Goal: Communication & Community: Answer question/provide support

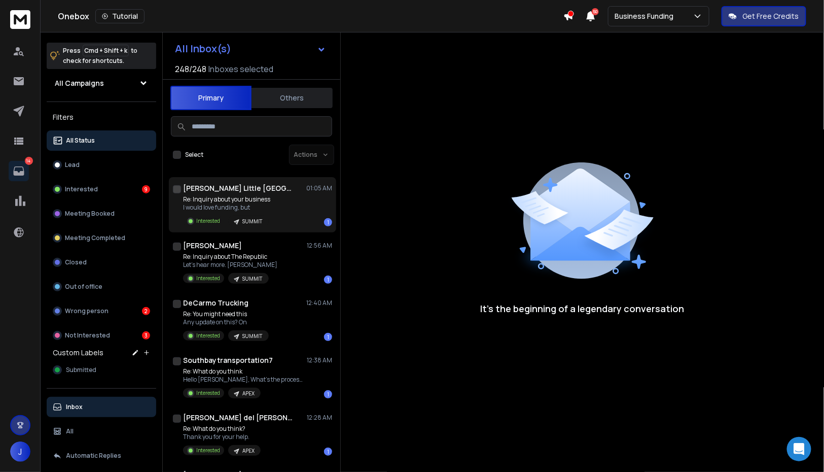
click at [293, 190] on div "[PERSON_NAME] Little [GEOGRAPHIC_DATA] 01:05 AM" at bounding box center [257, 188] width 149 height 10
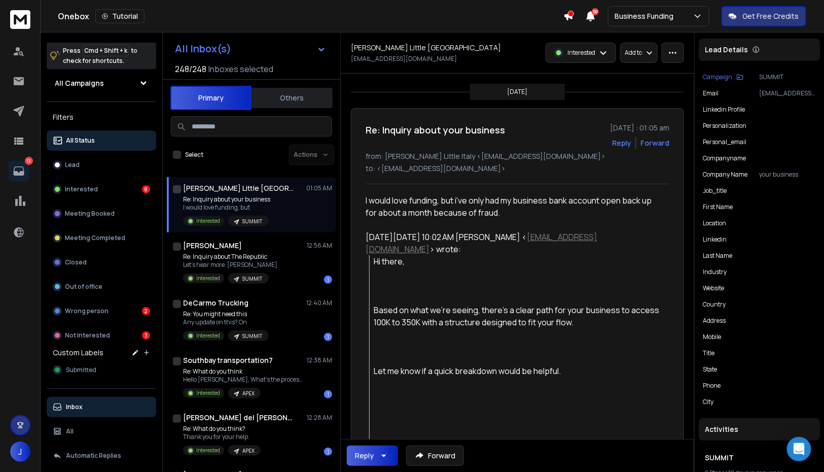
click at [368, 461] on div "Reply" at bounding box center [372, 455] width 35 height 12
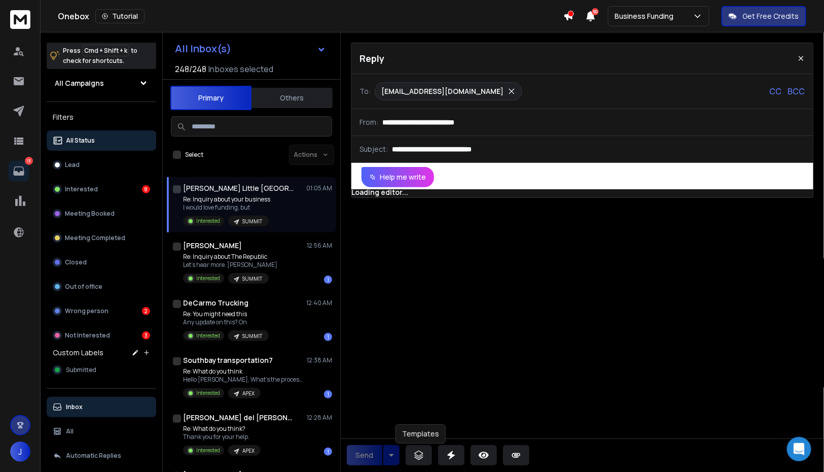
click at [427, 459] on button at bounding box center [419, 455] width 26 height 20
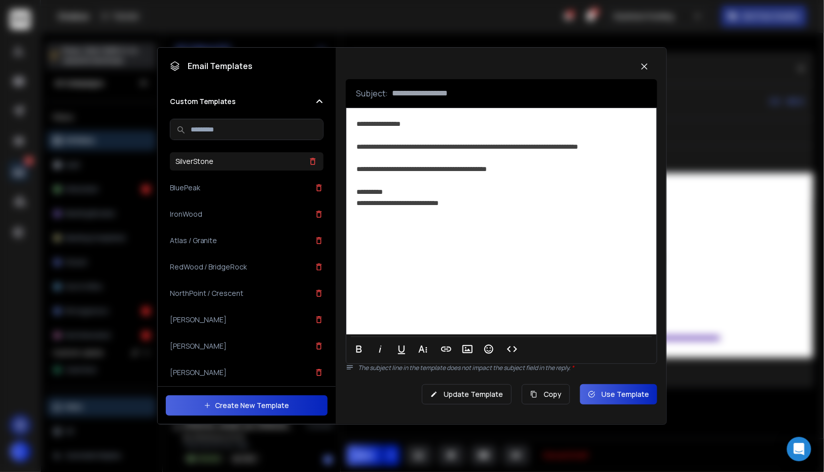
click at [187, 373] on h3 "[PERSON_NAME]" at bounding box center [198, 372] width 57 height 10
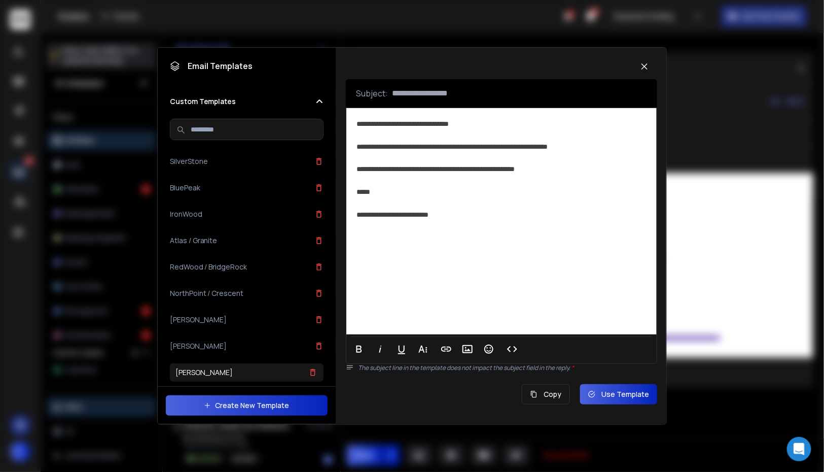
click at [618, 390] on button "Use Template" at bounding box center [618, 394] width 77 height 20
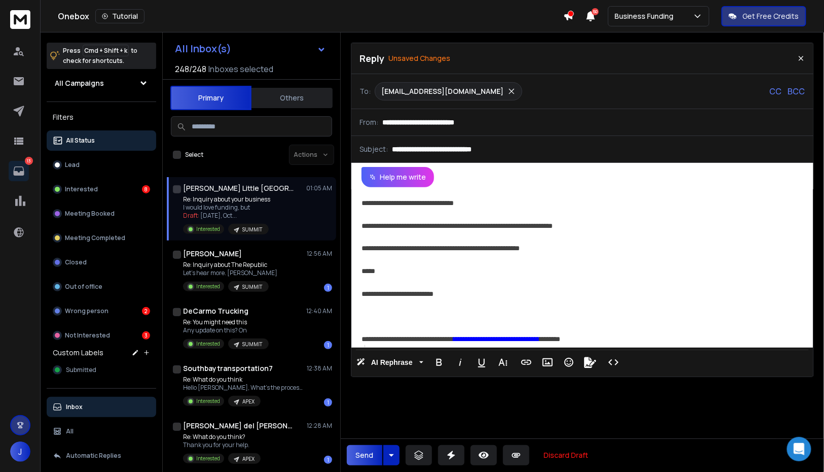
click at [373, 280] on div at bounding box center [583, 281] width 442 height 11
drag, startPoint x: 461, startPoint y: 295, endPoint x: 357, endPoint y: 293, distance: 104.0
click at [357, 293] on div "**********" at bounding box center [583, 267] width 462 height 160
click at [774, 93] on p "CC" at bounding box center [776, 91] width 12 height 12
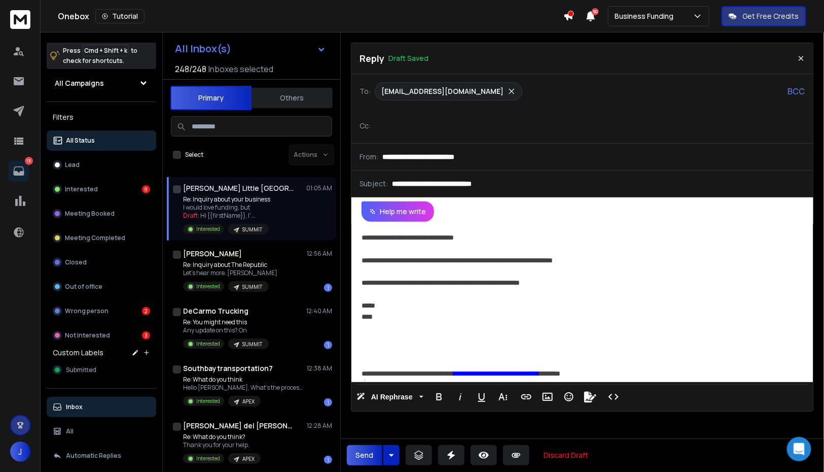
type input "**********"
click at [366, 451] on button "Send" at bounding box center [365, 455] width 36 height 20
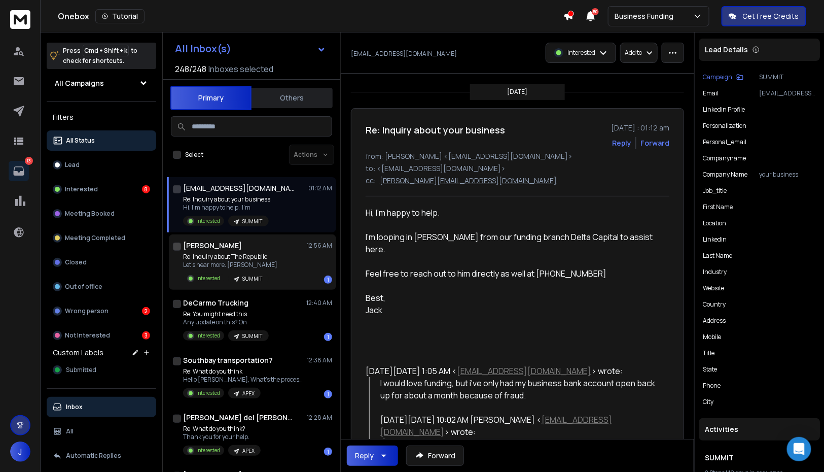
click at [273, 260] on div "Re: Inquiry about The Republic Let’s hear more. [PERSON_NAME] Interested SUMMIT…" at bounding box center [257, 268] width 149 height 31
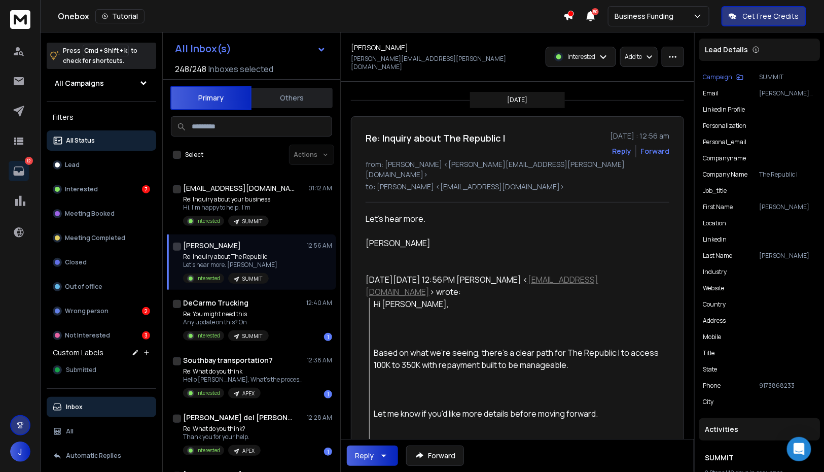
click at [353, 457] on button "Reply" at bounding box center [372, 455] width 51 height 20
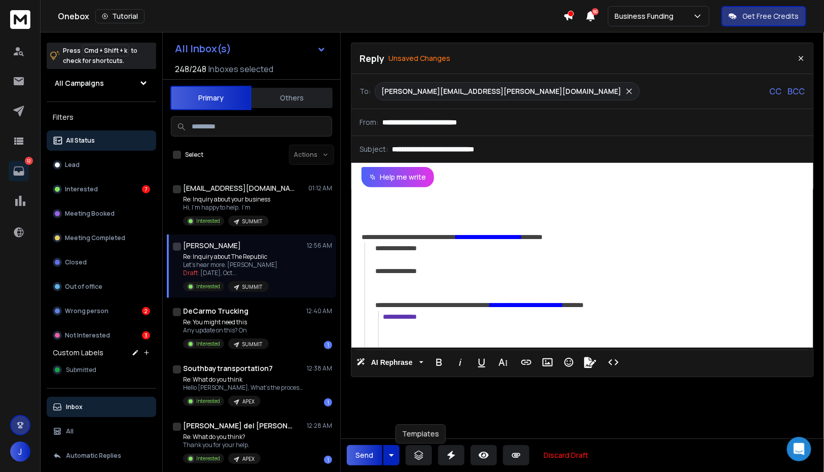
click at [418, 454] on icon at bounding box center [419, 455] width 10 height 10
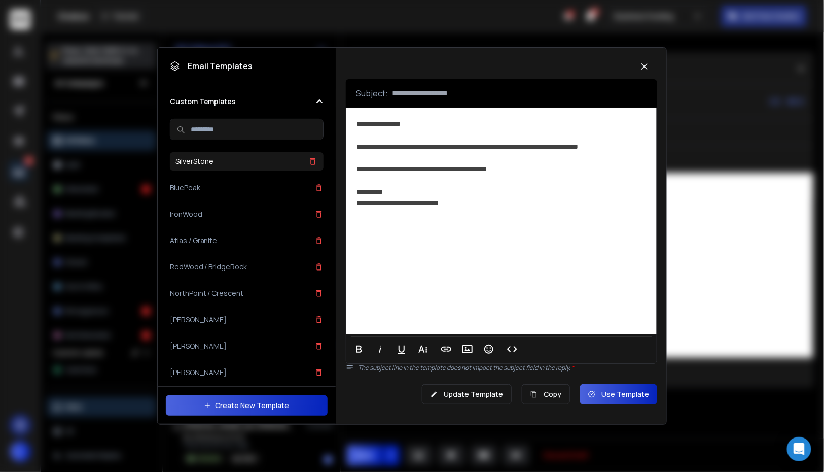
click at [197, 369] on div "[PERSON_NAME]" at bounding box center [247, 372] width 154 height 10
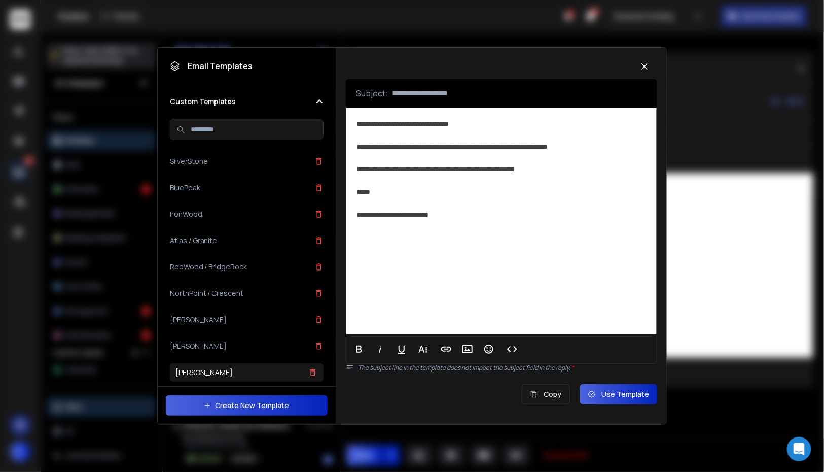
click at [634, 397] on button "Use Template" at bounding box center [618, 394] width 77 height 20
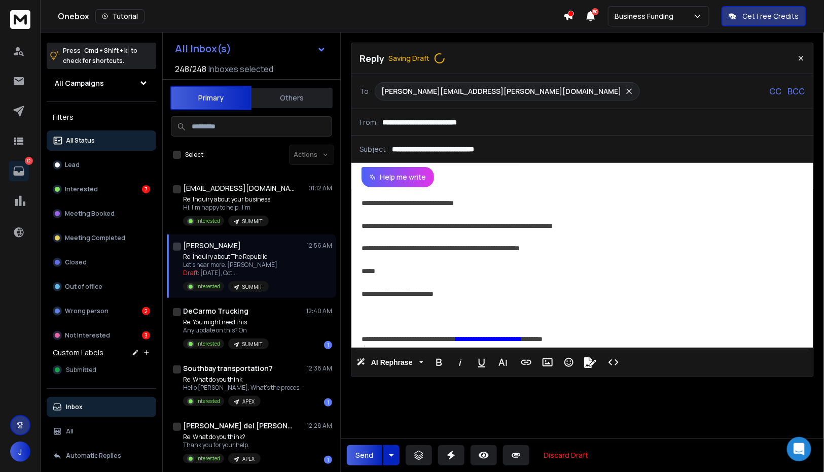
click at [375, 285] on div at bounding box center [583, 281] width 442 height 11
drag, startPoint x: 467, startPoint y: 292, endPoint x: 360, endPoint y: 292, distance: 106.5
click at [360, 292] on div "**********" at bounding box center [583, 267] width 462 height 160
click at [774, 88] on p "CC" at bounding box center [776, 91] width 12 height 12
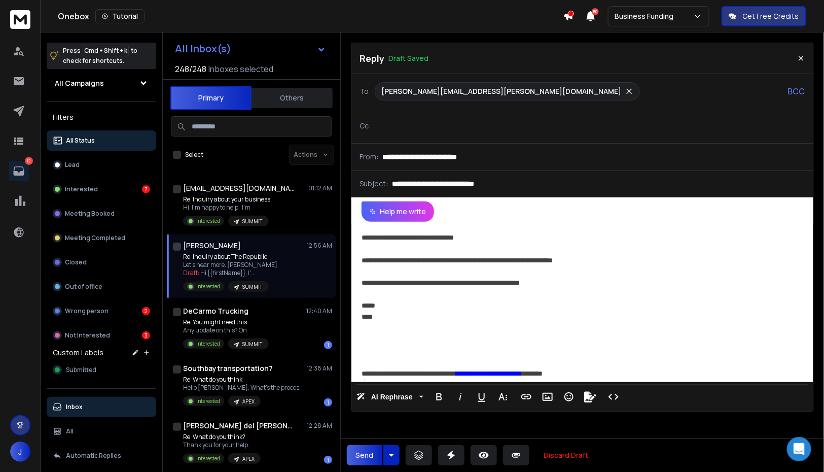
type input "**********"
click at [365, 453] on button "Send" at bounding box center [365, 455] width 36 height 20
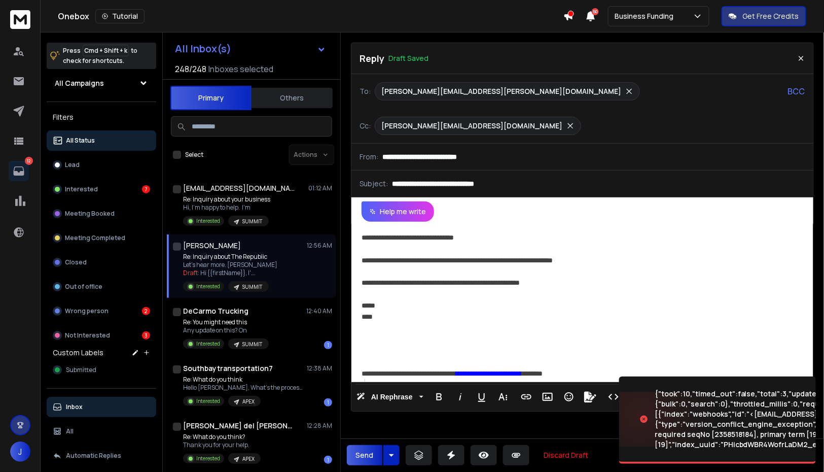
click at [362, 463] on button "Send" at bounding box center [365, 455] width 36 height 20
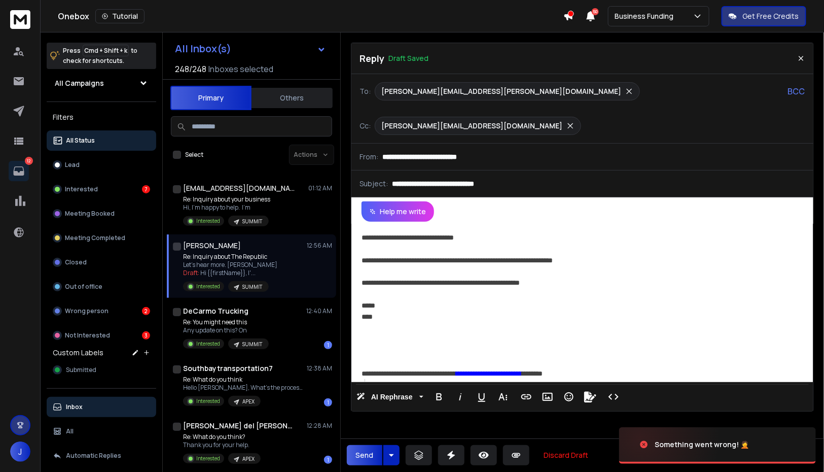
click at [362, 463] on button "Send" at bounding box center [365, 455] width 36 height 20
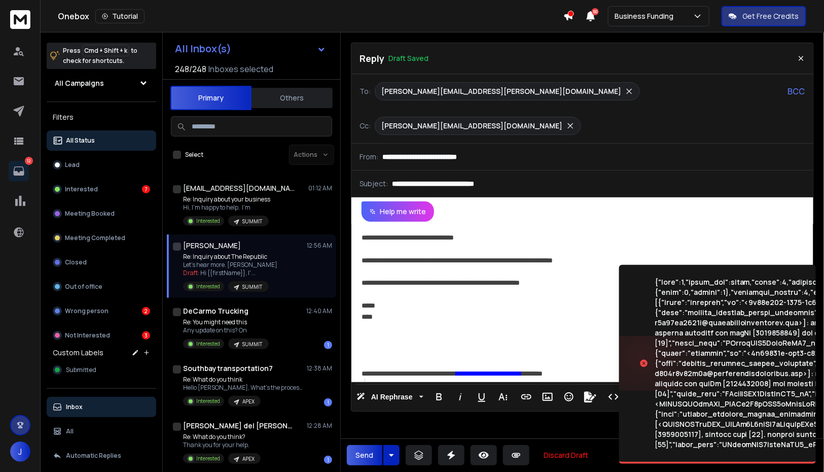
click at [357, 460] on button "Send" at bounding box center [365, 455] width 36 height 20
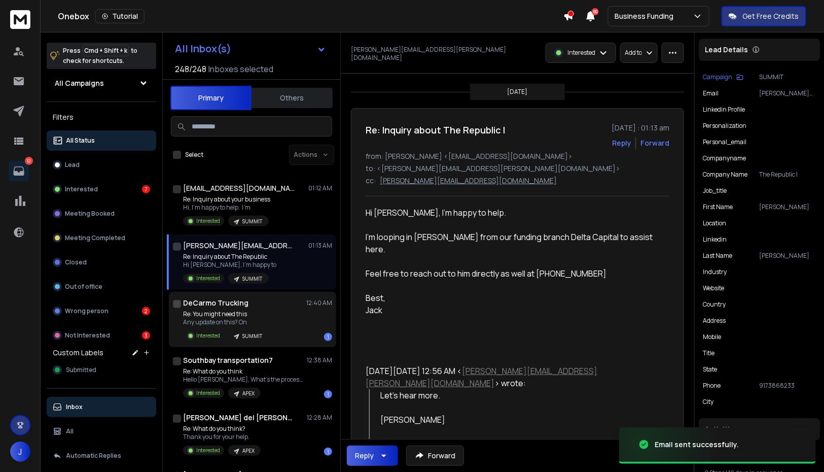
click at [284, 322] on div "Re: You might need this Any update on this? On Interested SUMMIT 1" at bounding box center [257, 325] width 149 height 31
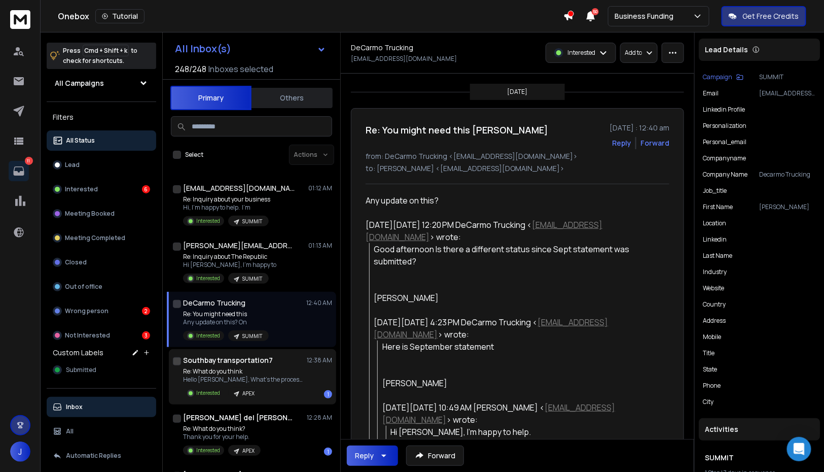
click at [254, 383] on div "Re: What do you think Hello [PERSON_NAME], What’s the process? Interested APEX" at bounding box center [244, 382] width 122 height 31
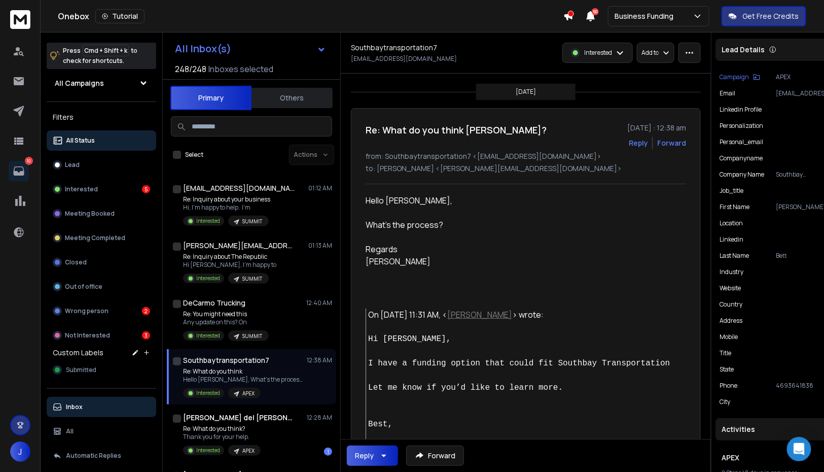
click at [357, 452] on div "Reply" at bounding box center [364, 455] width 19 height 10
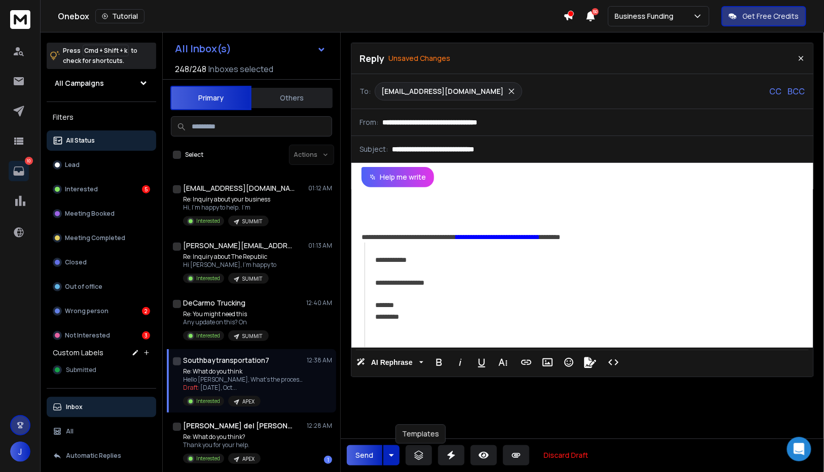
click at [423, 462] on button at bounding box center [419, 455] width 26 height 20
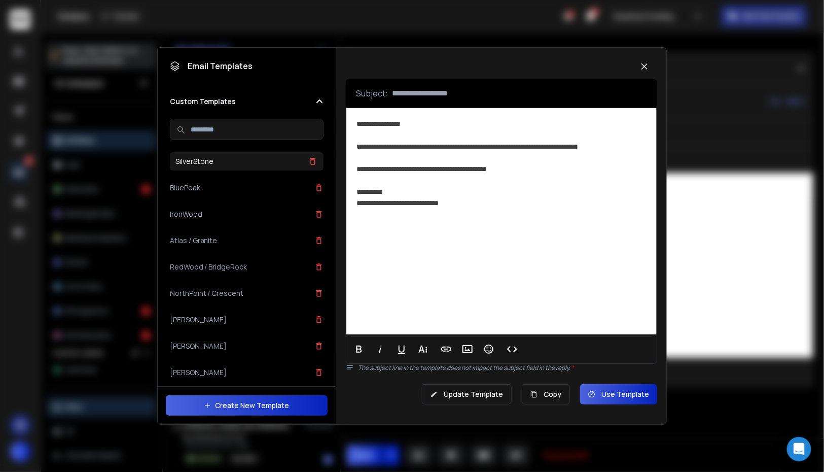
click at [187, 371] on h3 "[PERSON_NAME]" at bounding box center [198, 372] width 57 height 10
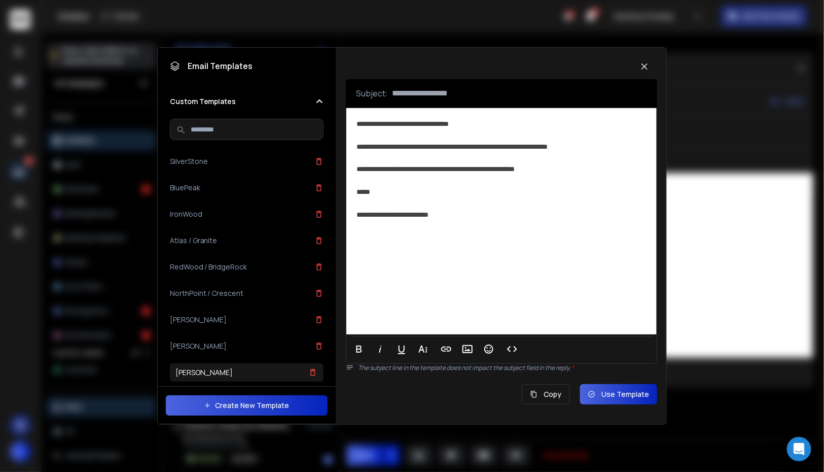
click at [601, 392] on button "Use Template" at bounding box center [618, 394] width 77 height 20
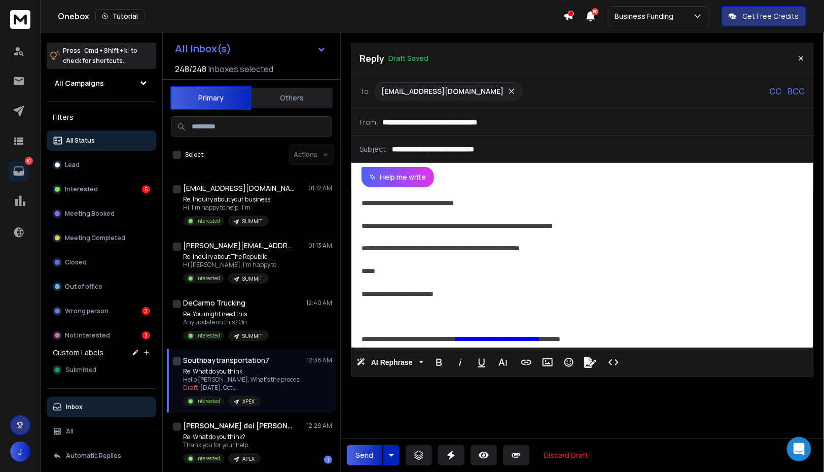
click at [369, 285] on div at bounding box center [583, 281] width 442 height 11
drag, startPoint x: 463, startPoint y: 294, endPoint x: 352, endPoint y: 294, distance: 111.1
click at [352, 294] on div "**********" at bounding box center [583, 267] width 462 height 160
click at [774, 93] on p "CC" at bounding box center [776, 91] width 12 height 12
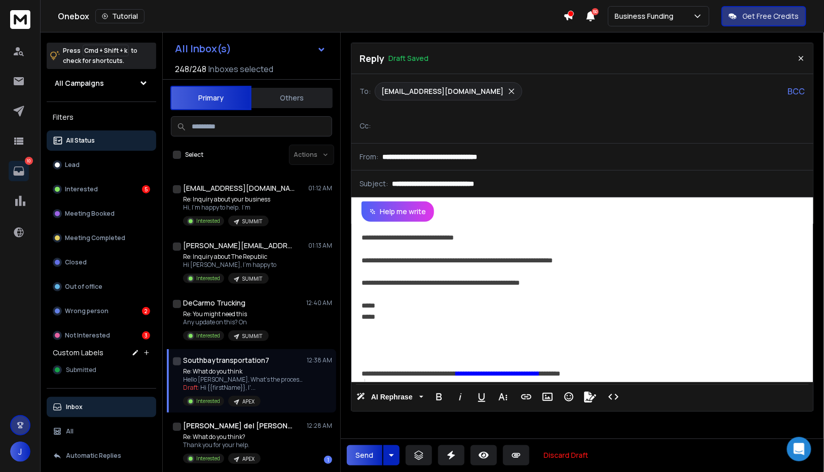
type input "**********"
click at [359, 459] on button "Send" at bounding box center [365, 455] width 36 height 20
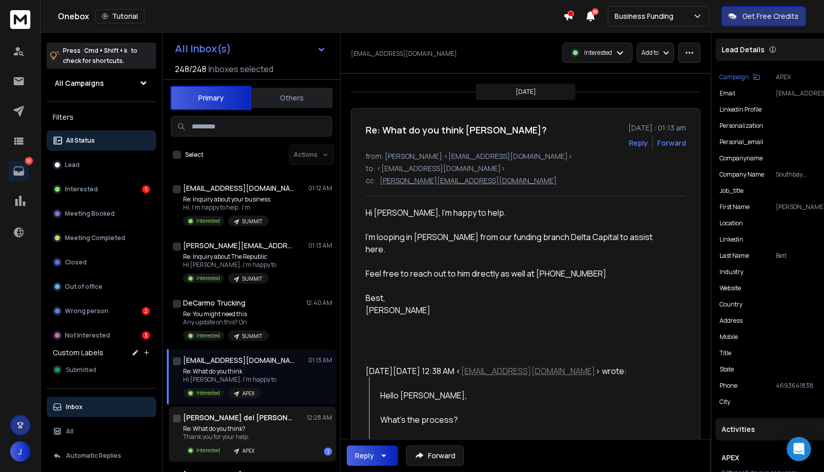
click at [250, 408] on div "[PERSON_NAME] del [PERSON_NAME] 12:28 AM Re: What do you think? Thank you for y…" at bounding box center [252, 433] width 167 height 55
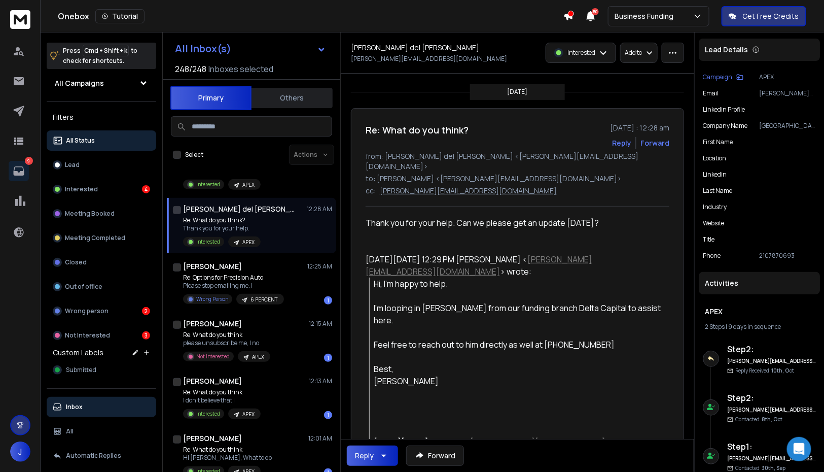
scroll to position [213, 0]
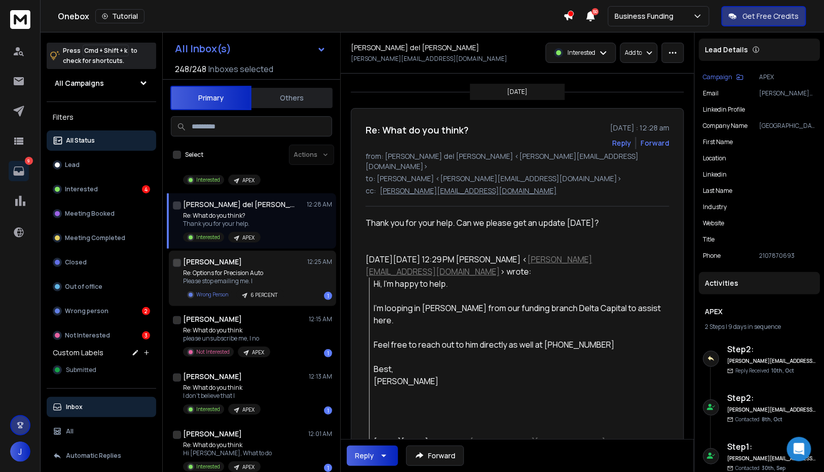
click at [279, 278] on p "Please stop emailing me. I" at bounding box center [233, 281] width 101 height 8
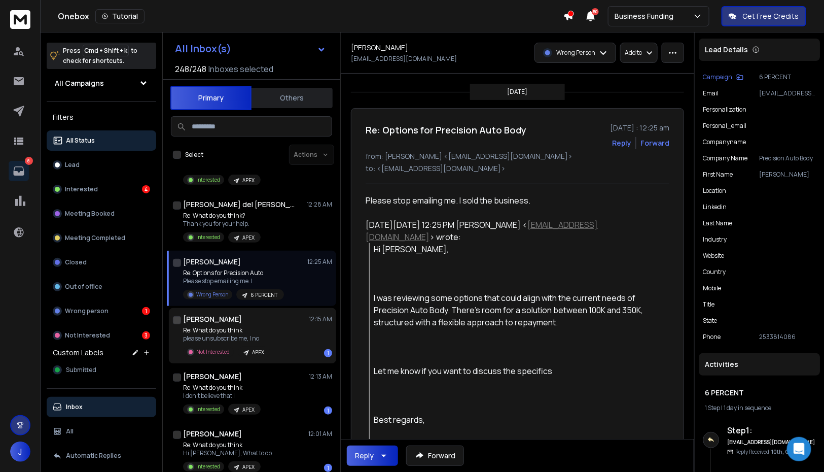
click at [263, 327] on p "Re: What do you think" at bounding box center [226, 330] width 87 height 8
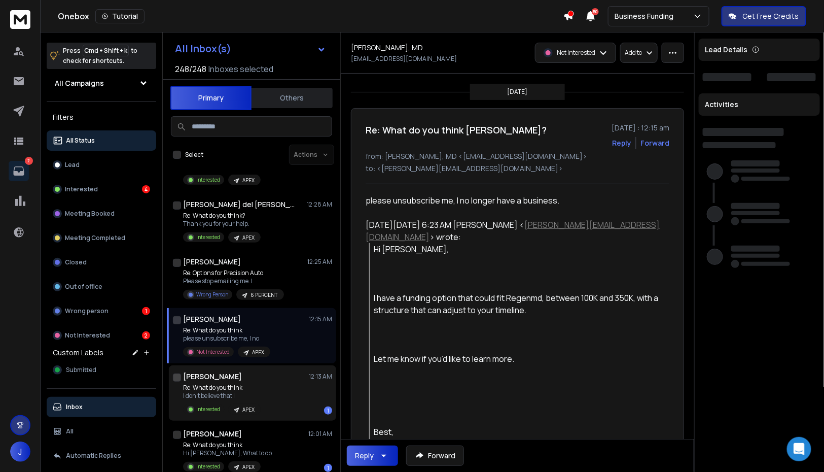
click at [262, 393] on div "Re: What do you think I don't believe that I Interested APEX 1" at bounding box center [257, 398] width 149 height 31
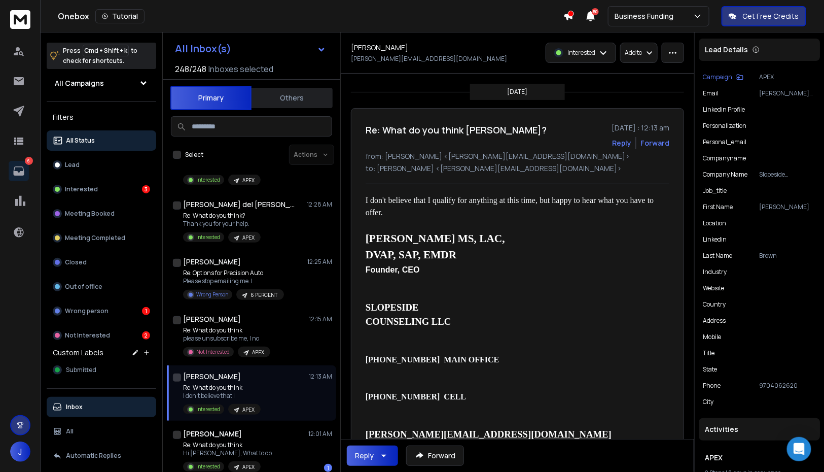
click at [362, 454] on div "Reply" at bounding box center [364, 455] width 19 height 10
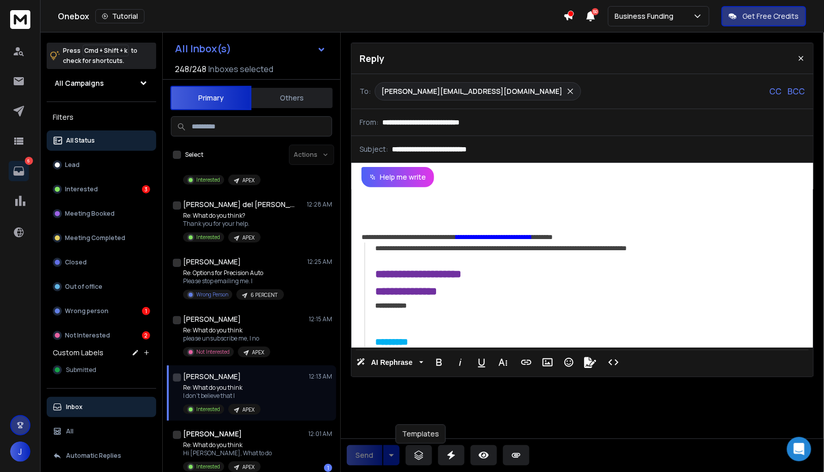
click at [418, 451] on icon at bounding box center [419, 455] width 10 height 10
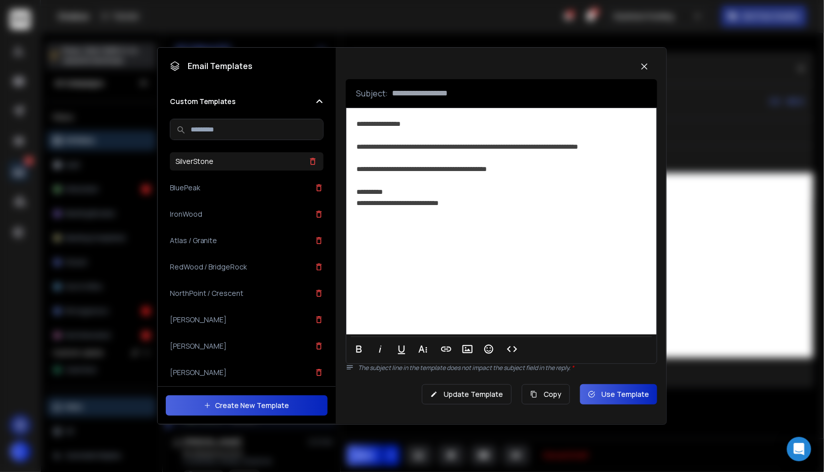
click at [192, 373] on h3 "[PERSON_NAME]" at bounding box center [198, 372] width 57 height 10
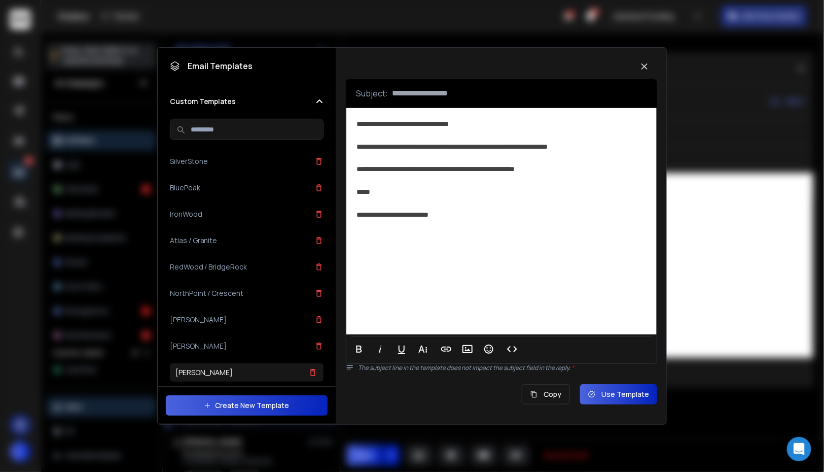
click at [615, 394] on button "Use Template" at bounding box center [618, 394] width 77 height 20
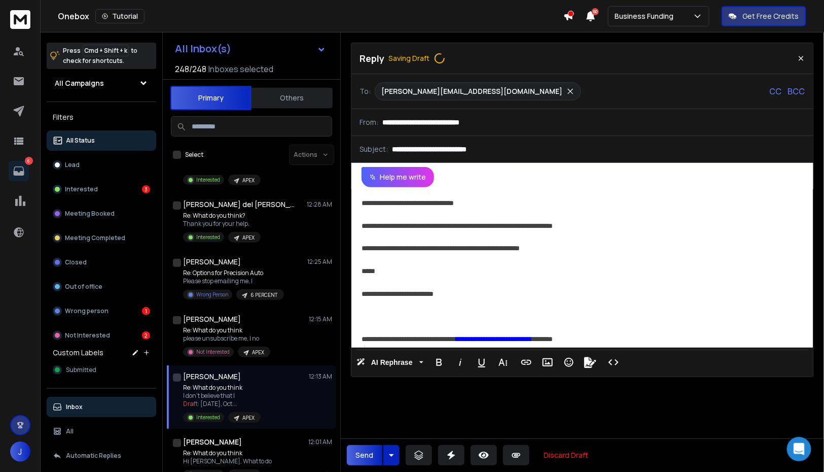
click at [369, 282] on div at bounding box center [583, 281] width 442 height 11
drag, startPoint x: 461, startPoint y: 295, endPoint x: 352, endPoint y: 293, distance: 108.6
click at [352, 293] on div "**********" at bounding box center [583, 267] width 462 height 160
click at [778, 92] on p "CC" at bounding box center [776, 91] width 12 height 12
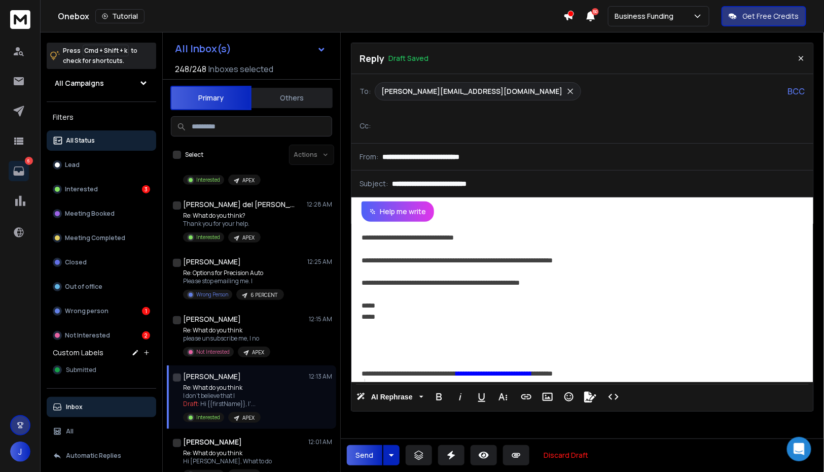
type input "**********"
click at [352, 450] on button "Send" at bounding box center [365, 455] width 36 height 20
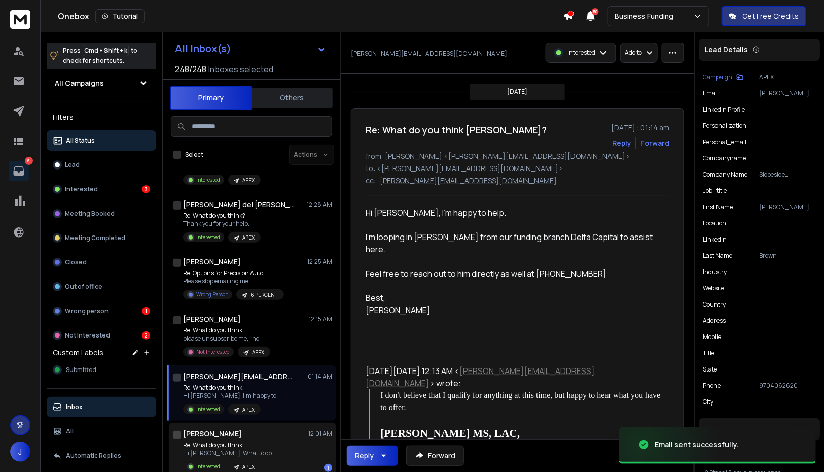
click at [270, 458] on div "Re: What do you think Hi [PERSON_NAME], What to do Interested APEX 1" at bounding box center [257, 456] width 149 height 31
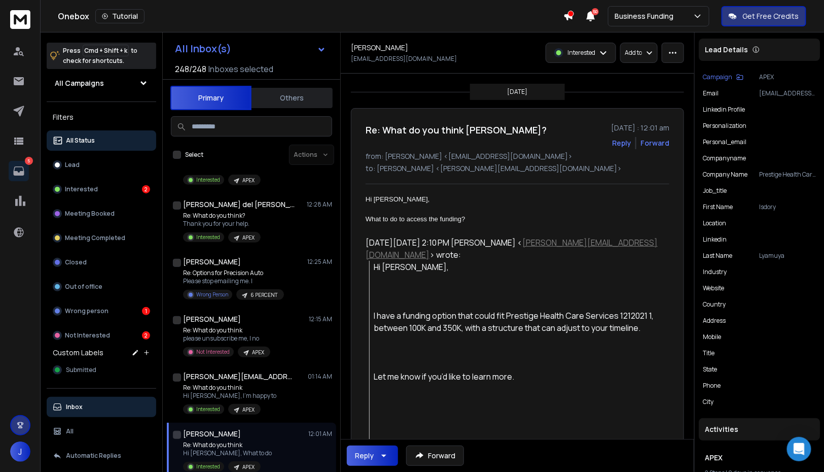
click at [355, 447] on button "Reply" at bounding box center [372, 455] width 51 height 20
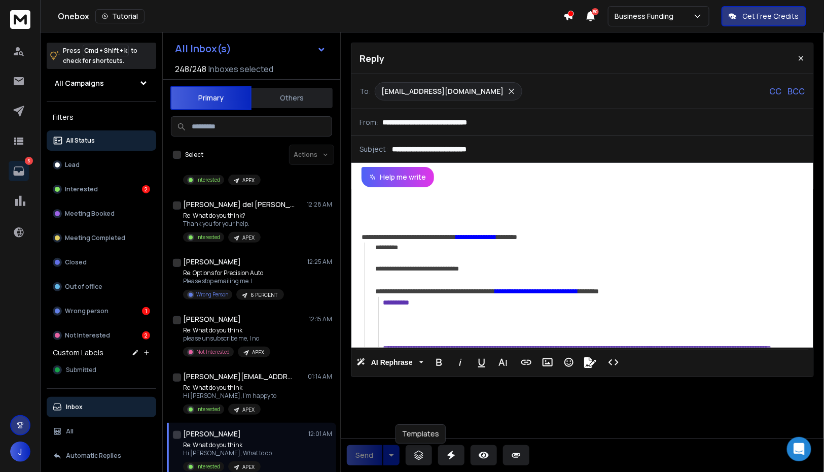
click at [416, 454] on icon at bounding box center [419, 453] width 9 height 6
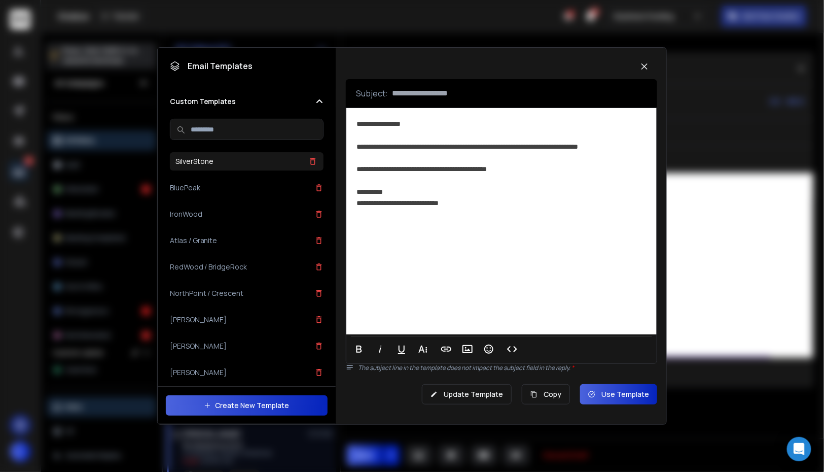
click at [194, 378] on div "[PERSON_NAME]" at bounding box center [247, 372] width 154 height 18
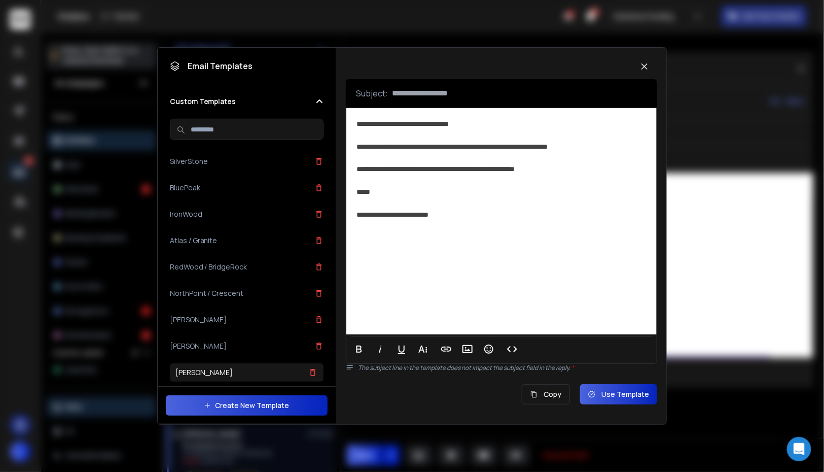
click at [623, 388] on button "Use Template" at bounding box center [618, 394] width 77 height 20
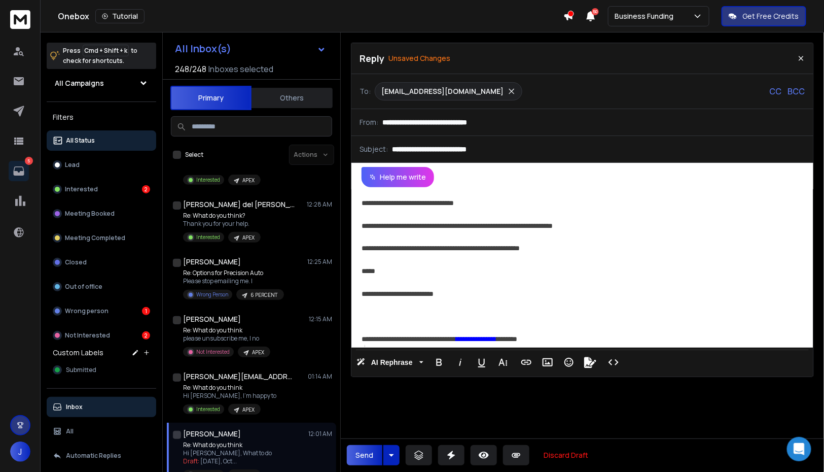
click at [373, 283] on div at bounding box center [583, 281] width 442 height 11
drag, startPoint x: 465, startPoint y: 294, endPoint x: 354, endPoint y: 293, distance: 111.1
click at [354, 293] on div "**********" at bounding box center [583, 267] width 462 height 160
click at [771, 86] on p "CC" at bounding box center [776, 91] width 12 height 12
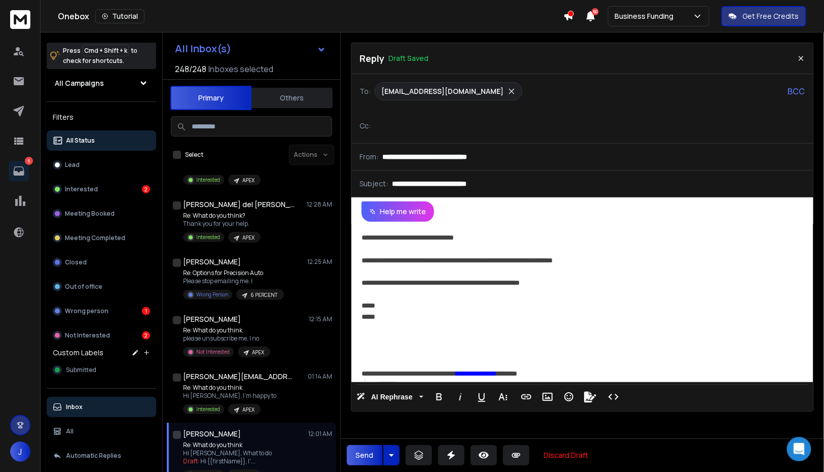
type input "**********"
click at [362, 450] on button "Send" at bounding box center [365, 455] width 36 height 20
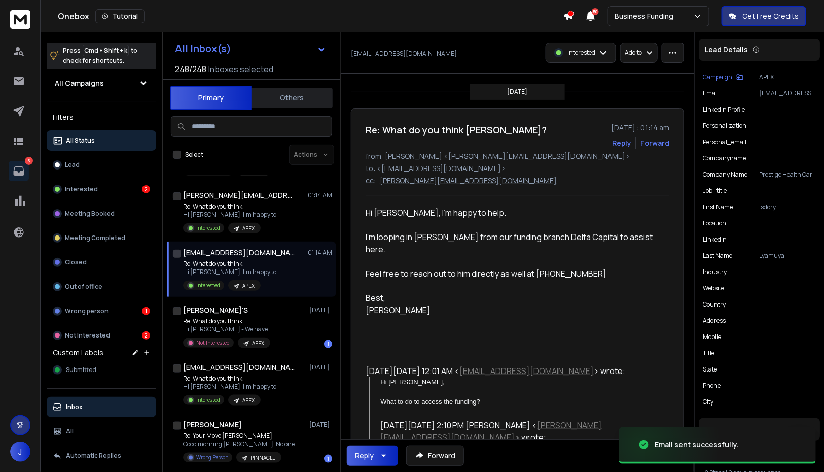
scroll to position [395, 0]
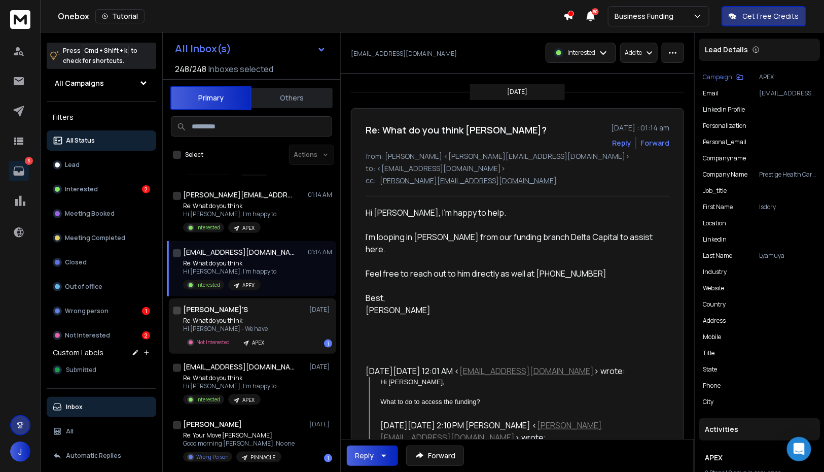
click at [276, 321] on div "Re: What do you think Hi [PERSON_NAME] - We have Not Interested APEX 1" at bounding box center [257, 332] width 149 height 31
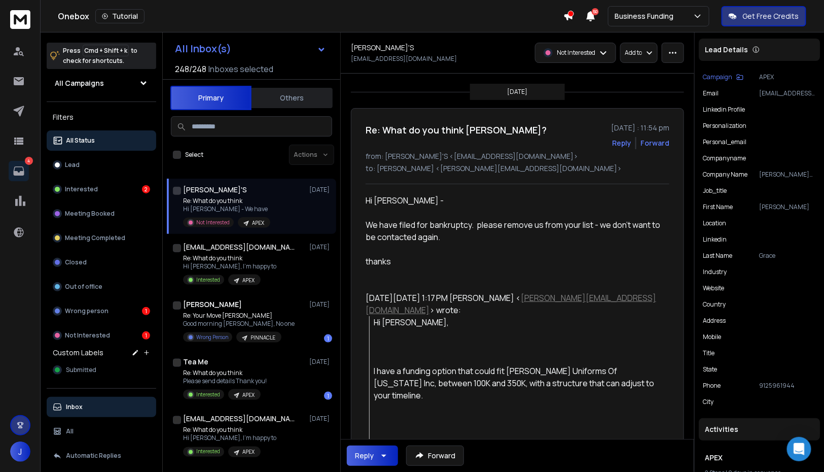
scroll to position [541, 0]
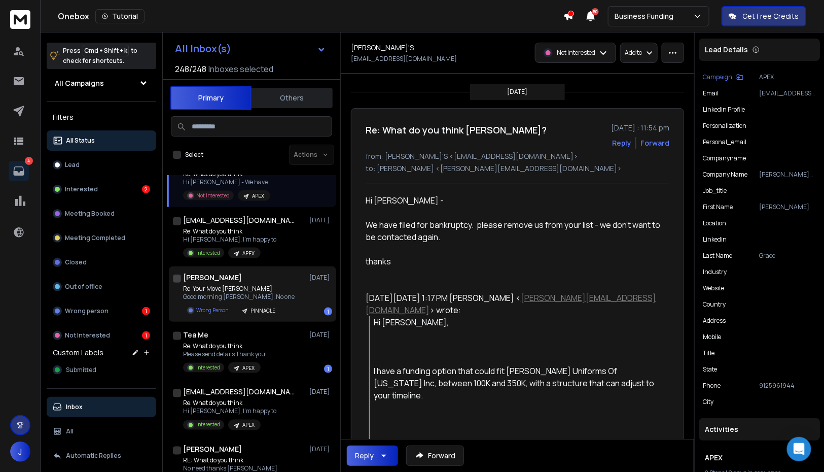
click at [287, 293] on div "Re: Your Move [PERSON_NAME] morning [PERSON_NAME], No one Wrong Person PINNACLE…" at bounding box center [257, 300] width 149 height 31
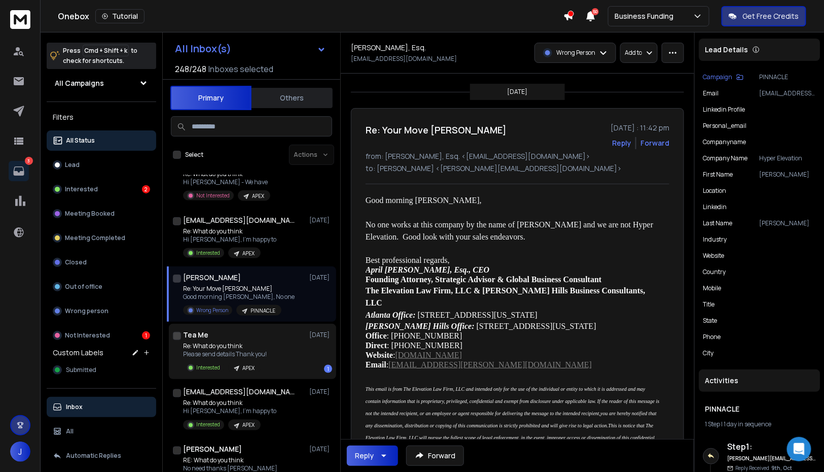
click at [278, 347] on div "Re: What do you think Please send details Thank you! Interested APEX 1" at bounding box center [257, 357] width 149 height 31
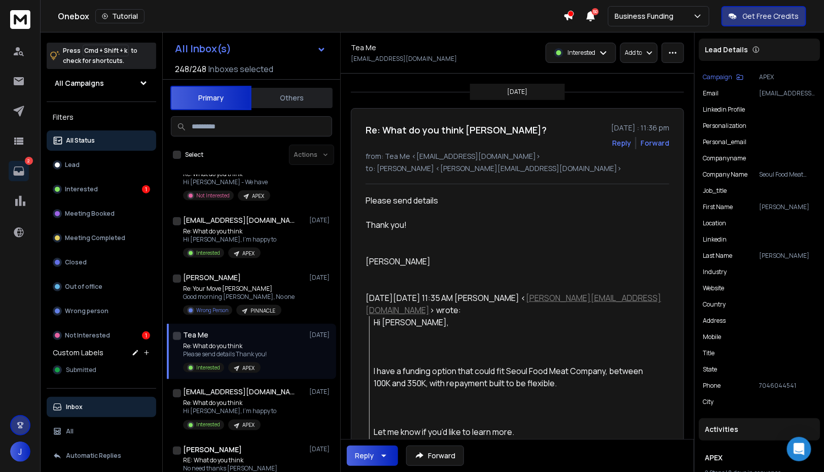
click at [357, 457] on div "Reply" at bounding box center [364, 455] width 19 height 10
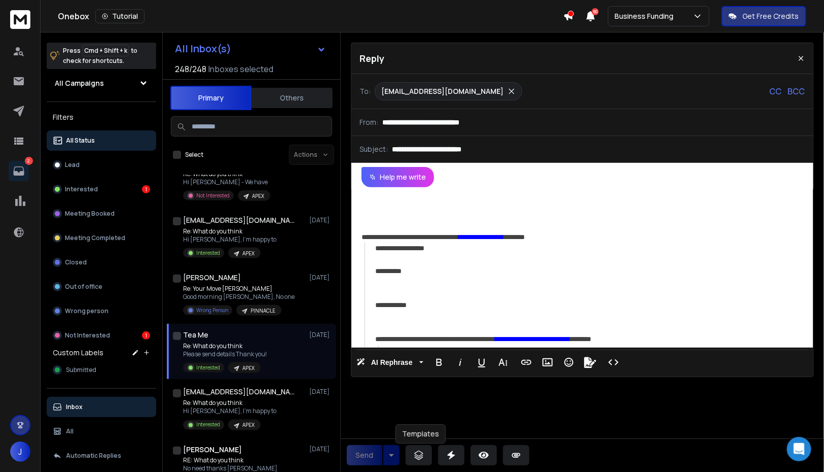
click at [424, 459] on button at bounding box center [419, 455] width 26 height 20
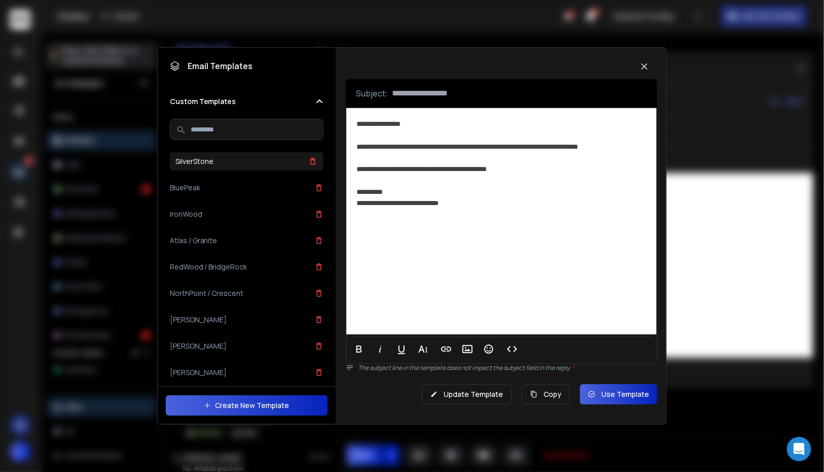
click at [185, 374] on h3 "[PERSON_NAME]" at bounding box center [198, 372] width 57 height 10
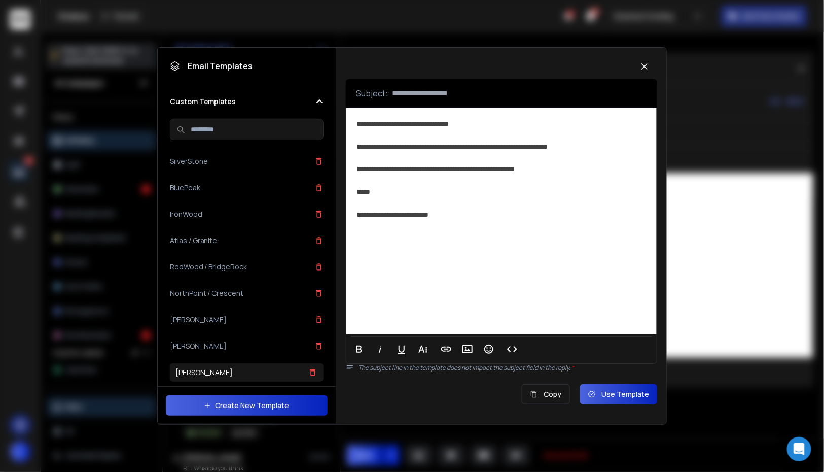
click at [614, 394] on button "Use Template" at bounding box center [618, 394] width 77 height 20
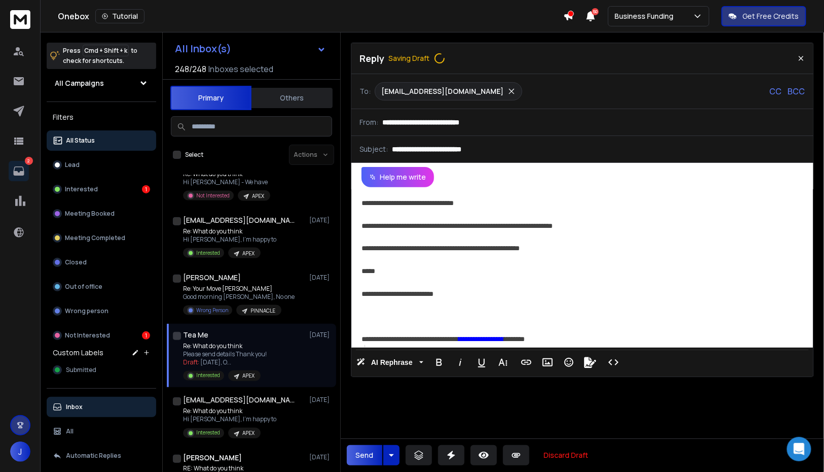
click at [362, 280] on div at bounding box center [583, 281] width 442 height 11
drag, startPoint x: 465, startPoint y: 293, endPoint x: 362, endPoint y: 292, distance: 103.5
click at [362, 292] on div "**********" at bounding box center [582, 293] width 440 height 11
click at [770, 95] on p "CC" at bounding box center [776, 91] width 12 height 12
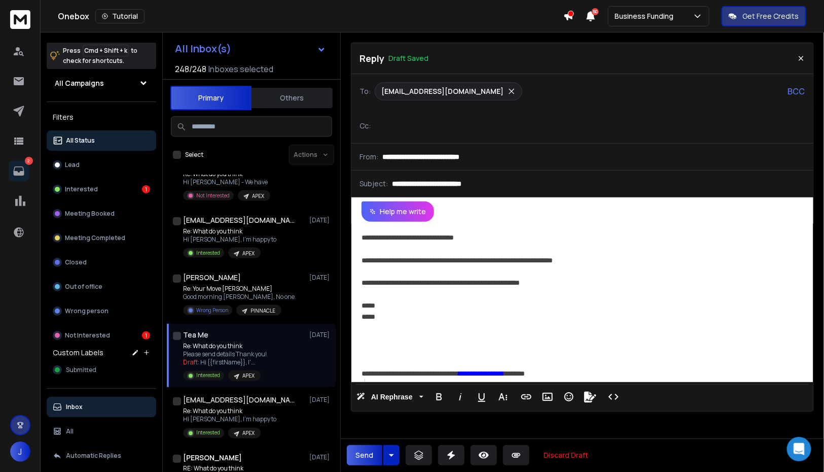
type input "**********"
click at [359, 451] on button "Send" at bounding box center [365, 455] width 36 height 20
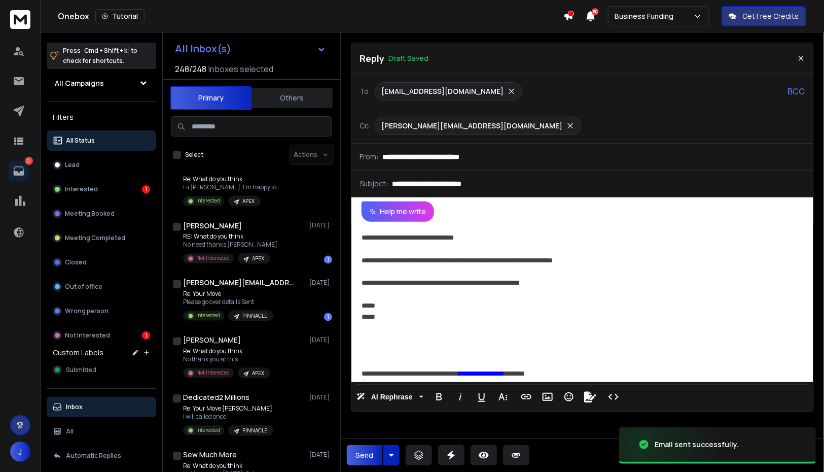
scroll to position [757, 0]
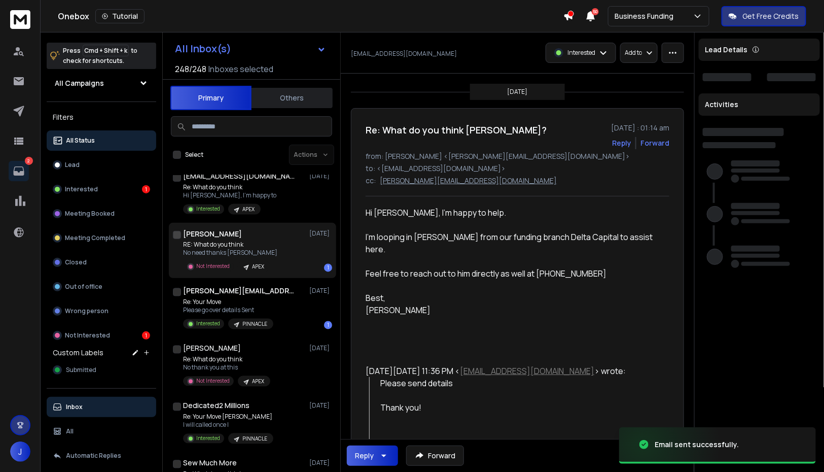
click at [292, 249] on div "RE: What do you think No need thanks [PERSON_NAME] Not Interested APEX 1" at bounding box center [257, 256] width 149 height 31
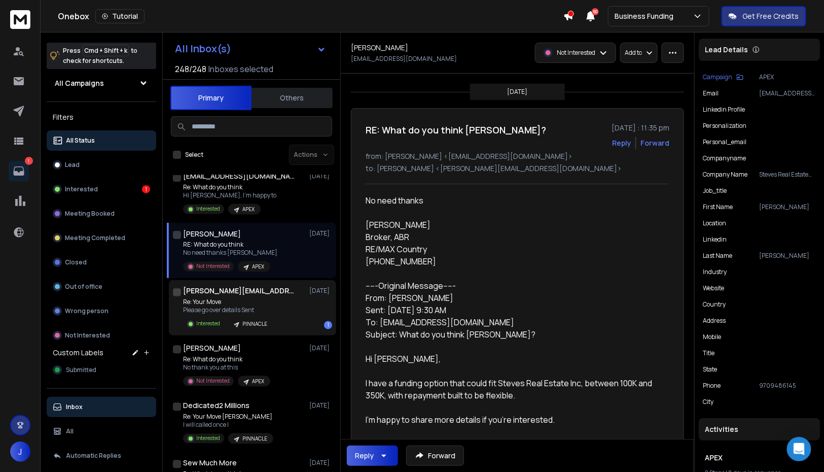
click at [277, 306] on div "Re: Your Move Please go over details Sent Interested PINNACLE 1" at bounding box center [257, 313] width 149 height 31
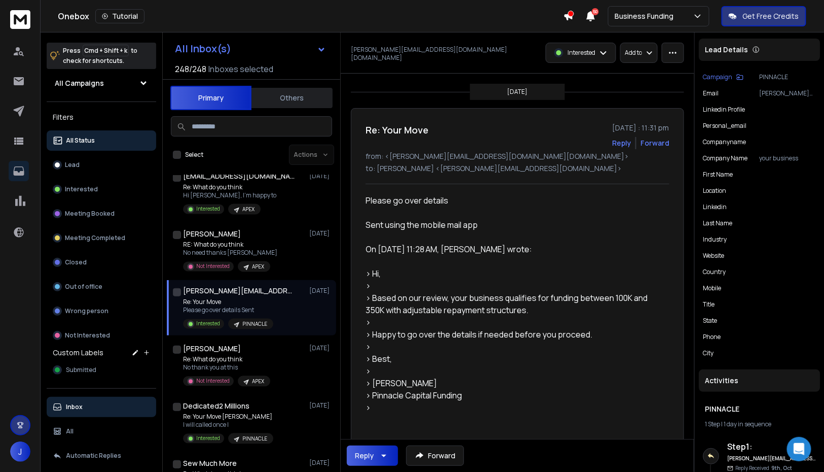
click at [349, 460] on button "Reply" at bounding box center [372, 455] width 51 height 20
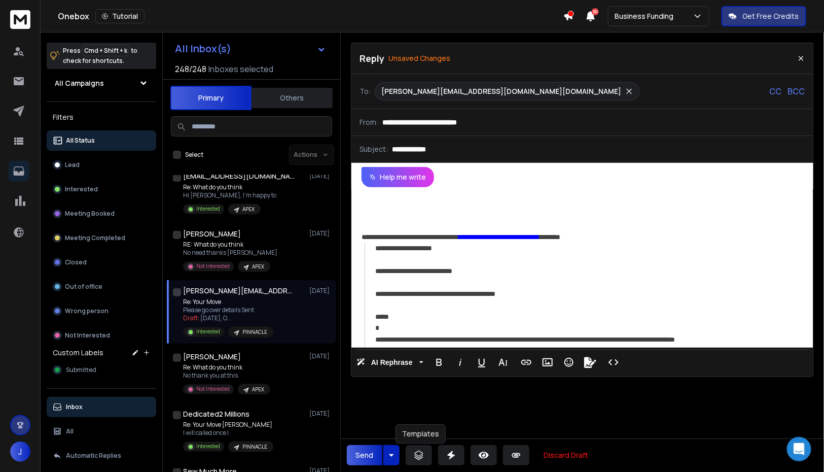
click at [420, 457] on icon at bounding box center [419, 455] width 10 height 10
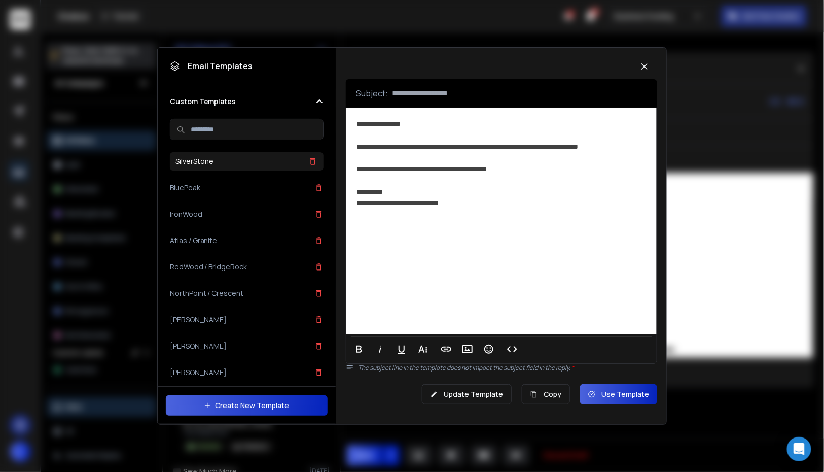
click at [190, 378] on div "[PERSON_NAME]" at bounding box center [247, 372] width 154 height 18
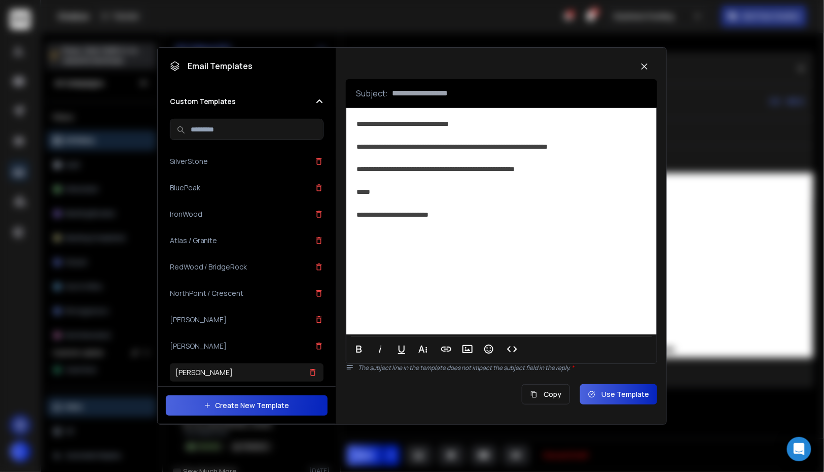
click at [602, 393] on button "Use Template" at bounding box center [618, 394] width 77 height 20
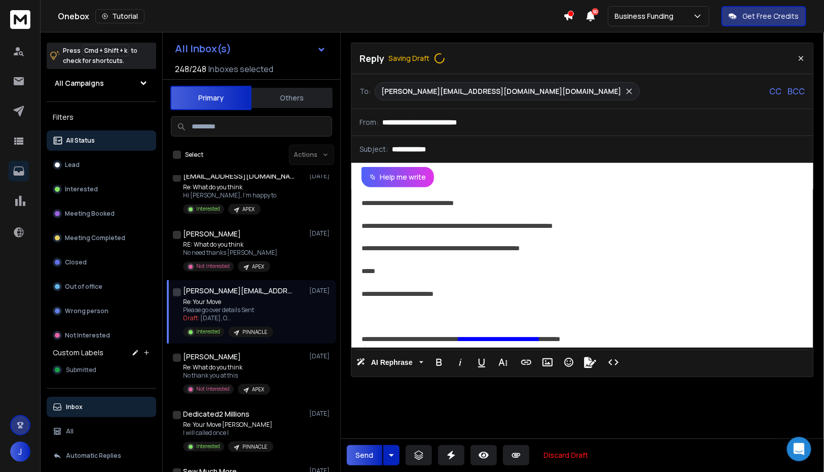
click at [370, 282] on div at bounding box center [583, 281] width 442 height 11
drag, startPoint x: 462, startPoint y: 294, endPoint x: 352, endPoint y: 294, distance: 109.6
click at [352, 294] on div "**********" at bounding box center [583, 267] width 462 height 160
click at [777, 87] on p "CC" at bounding box center [776, 91] width 12 height 12
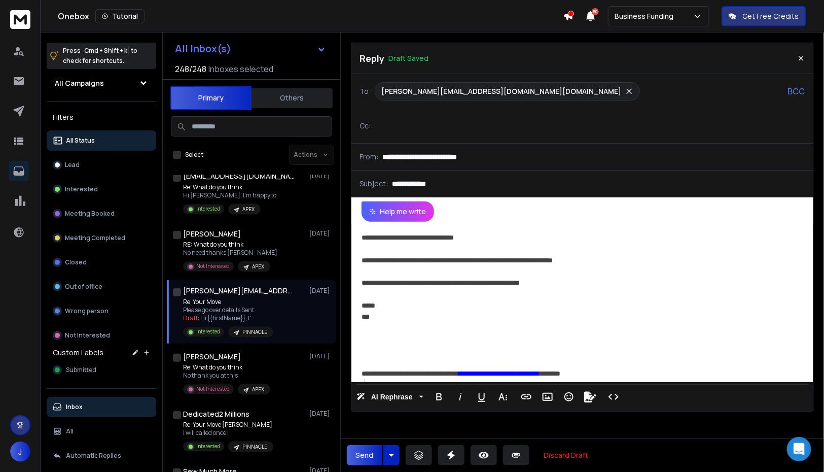
type input "**********"
click at [364, 452] on button "Send" at bounding box center [365, 455] width 36 height 20
